Goal: Task Accomplishment & Management: Manage account settings

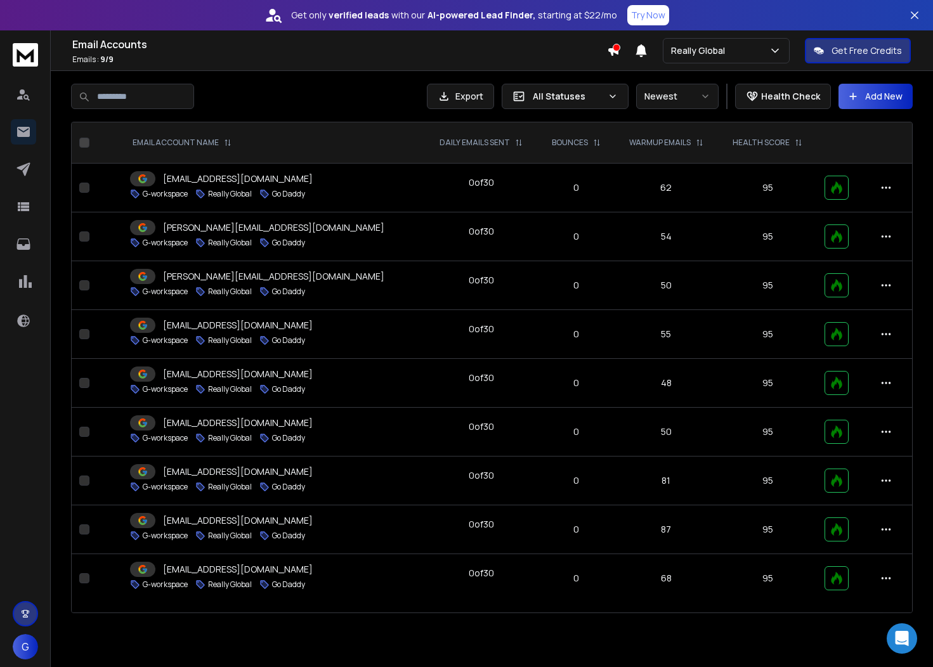
click at [252, 107] on div "Enable notifications to stay on top of your campaigns with real-time updates on…" at bounding box center [466, 56] width 933 height 113
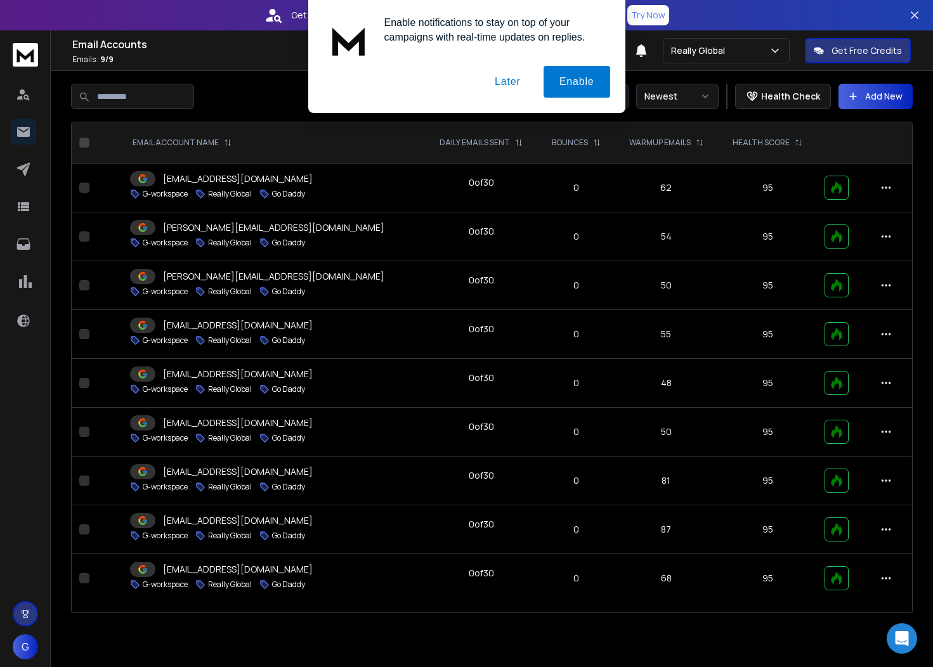
click at [506, 82] on button "Later" at bounding box center [507, 82] width 57 height 32
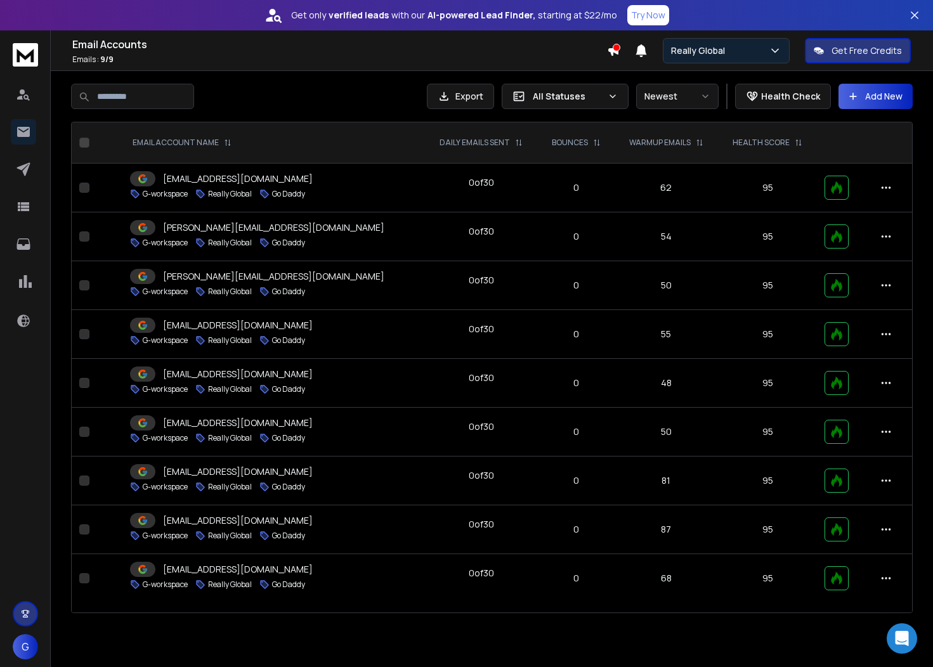
click at [779, 50] on icon "button" at bounding box center [774, 50] width 13 height 13
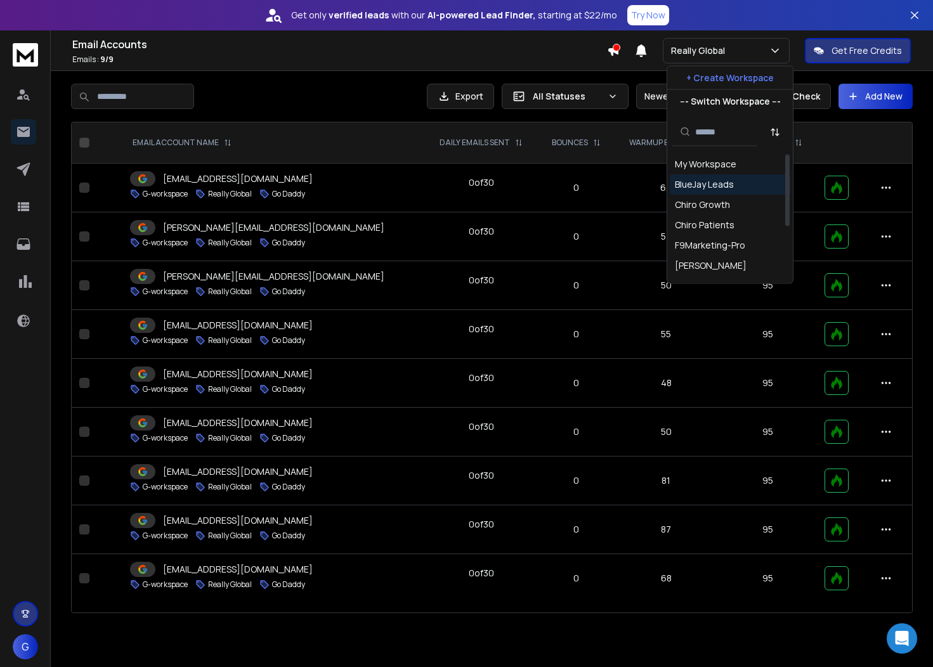
scroll to position [96, 0]
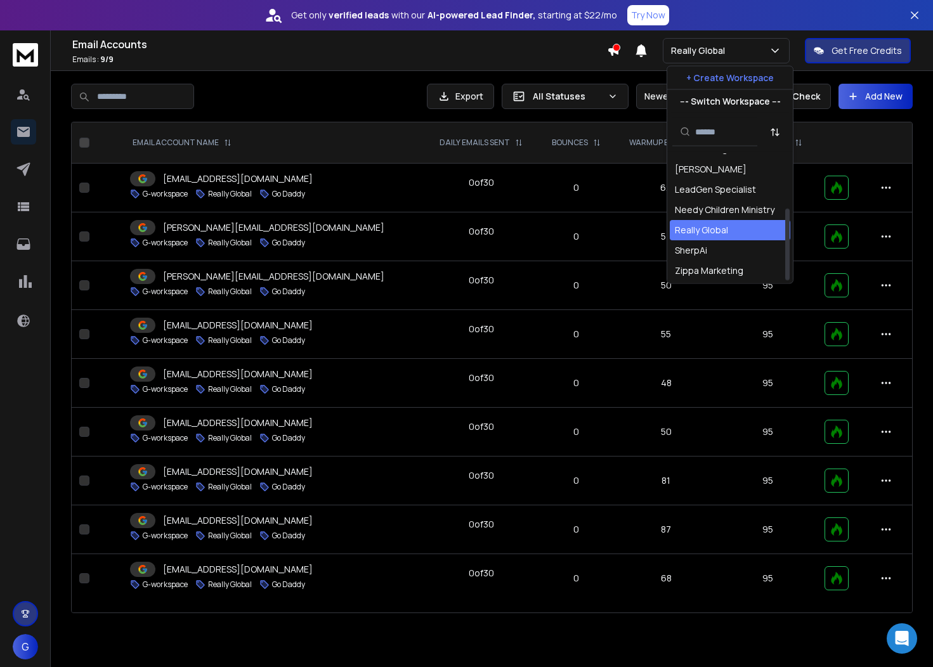
drag, startPoint x: 788, startPoint y: 179, endPoint x: 788, endPoint y: 246, distance: 66.6
click at [788, 246] on div at bounding box center [787, 245] width 4 height 72
click at [704, 271] on div "Zippa Marketing" at bounding box center [709, 270] width 68 height 13
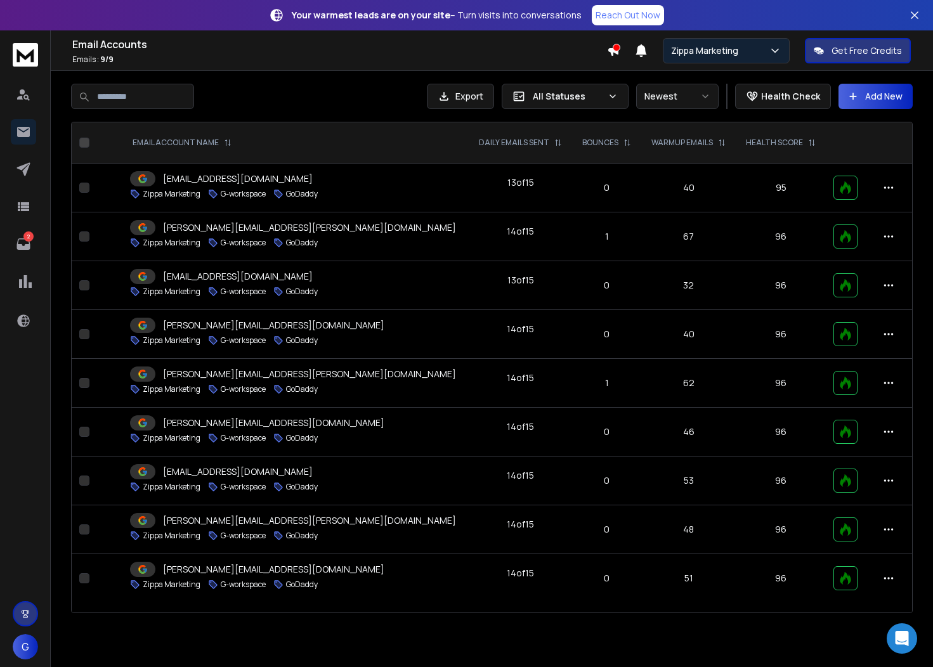
click at [781, 50] on icon "button" at bounding box center [774, 50] width 13 height 13
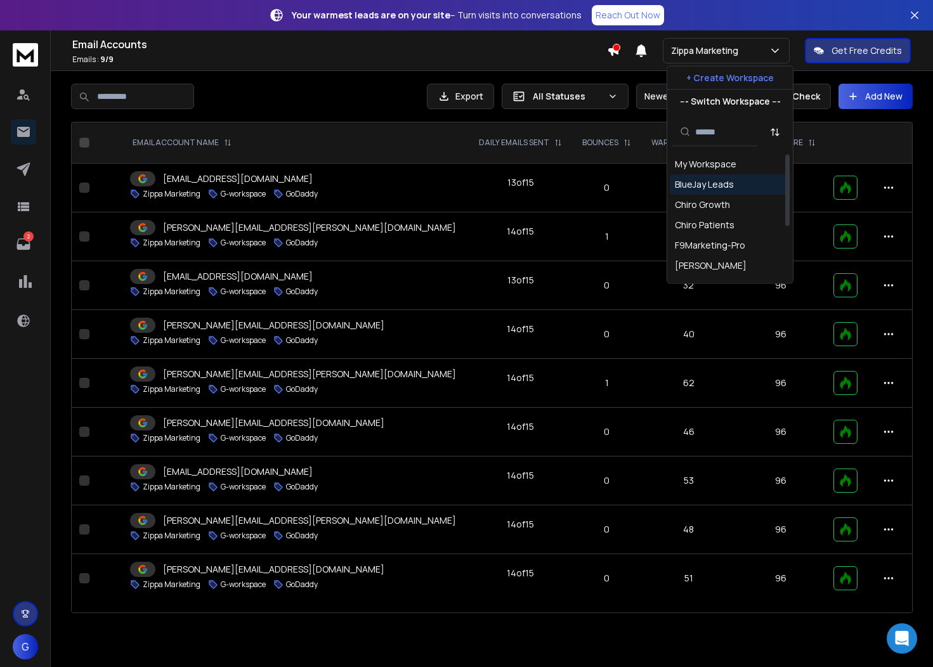
click at [720, 190] on div "BlueJay Leads" at bounding box center [704, 184] width 59 height 13
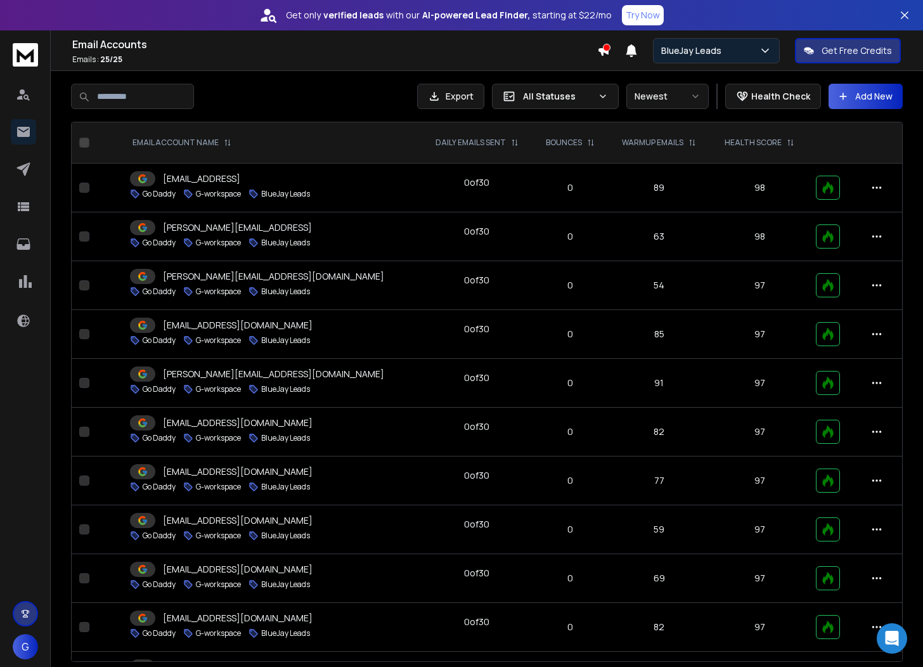
click at [768, 55] on icon "button" at bounding box center [765, 50] width 13 height 13
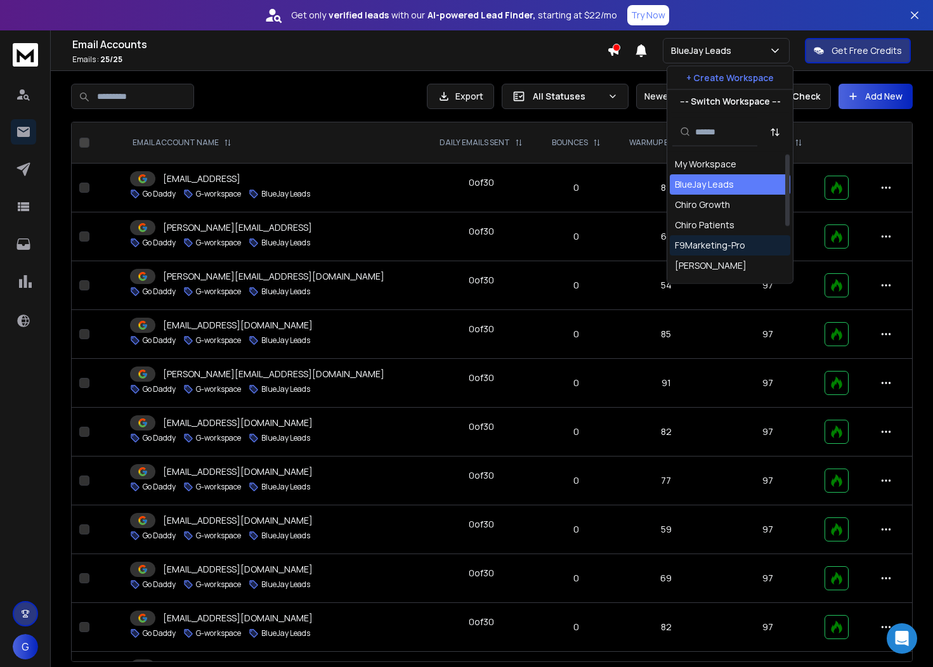
click at [728, 245] on div "F9Marketing-Pro" at bounding box center [710, 245] width 70 height 13
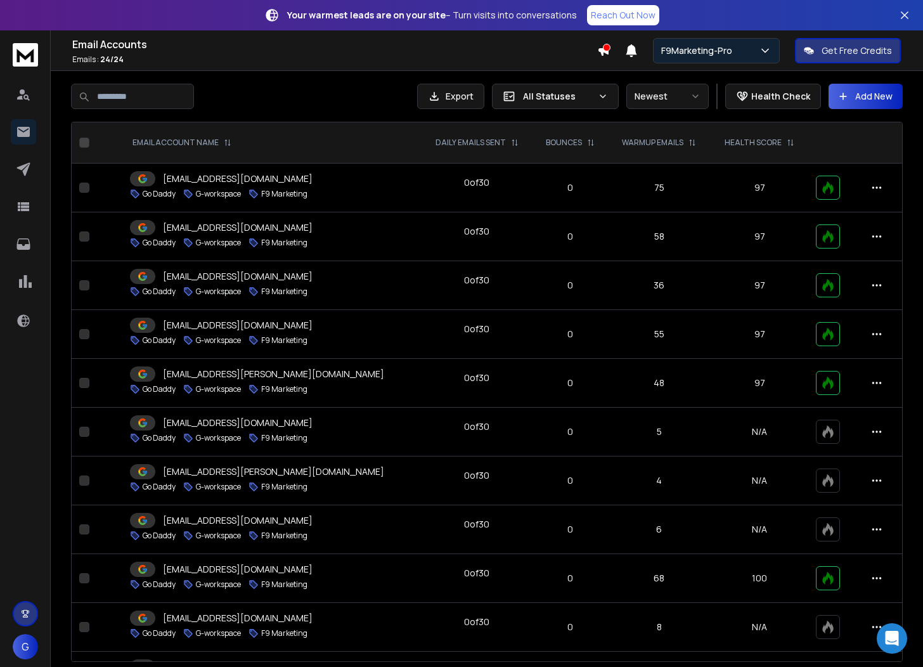
click at [765, 54] on icon "button" at bounding box center [765, 50] width 13 height 13
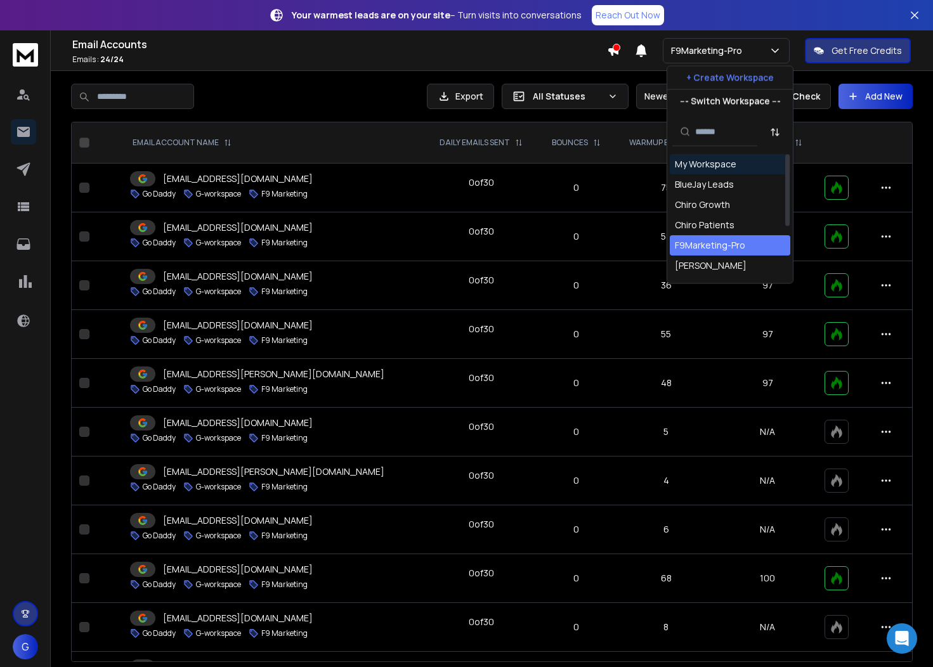
click at [711, 81] on p "+ Create Workspace" at bounding box center [730, 78] width 88 height 13
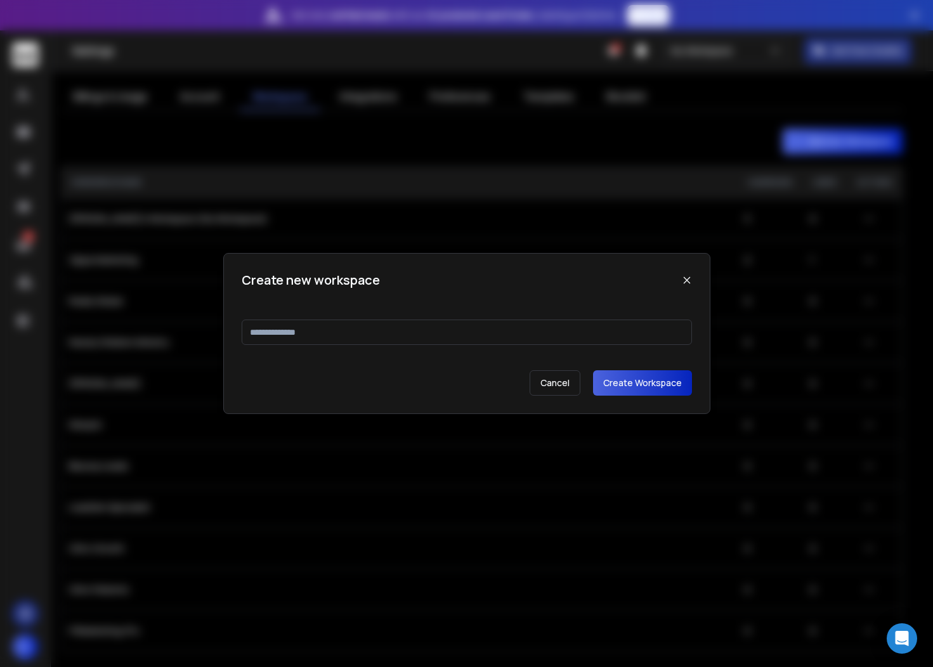
click at [323, 331] on input at bounding box center [467, 332] width 450 height 25
type input "**********"
click at [604, 382] on button "Create Workspace" at bounding box center [642, 382] width 99 height 25
